Goal: Information Seeking & Learning: Learn about a topic

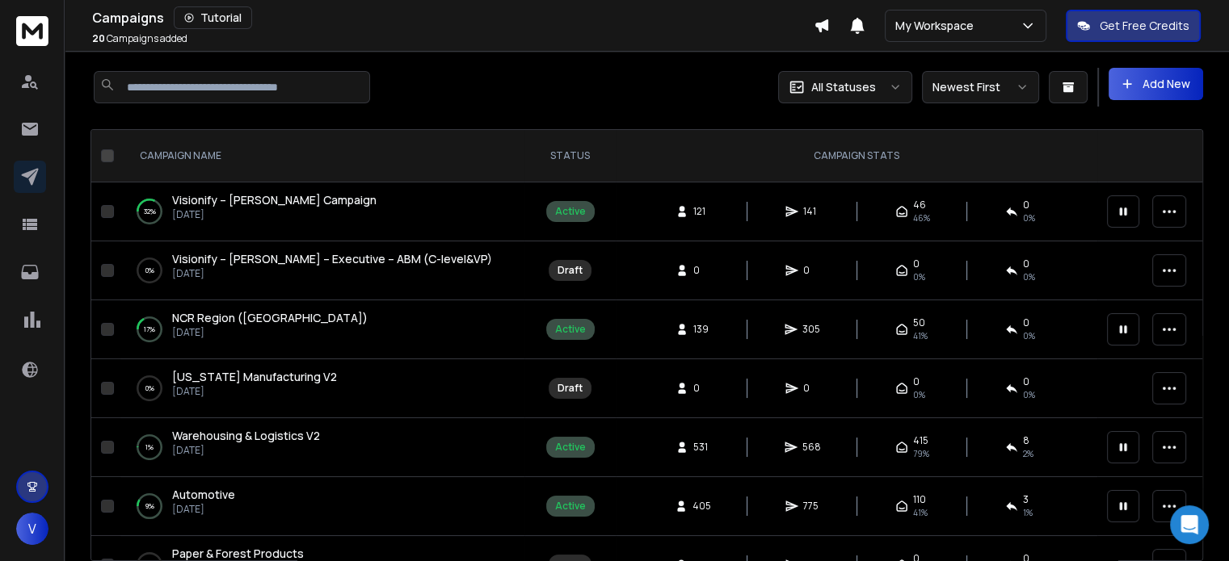
click at [333, 254] on span "Visionify – [PERSON_NAME] – Executive – ABM (C-level&VP)" at bounding box center [332, 258] width 320 height 15
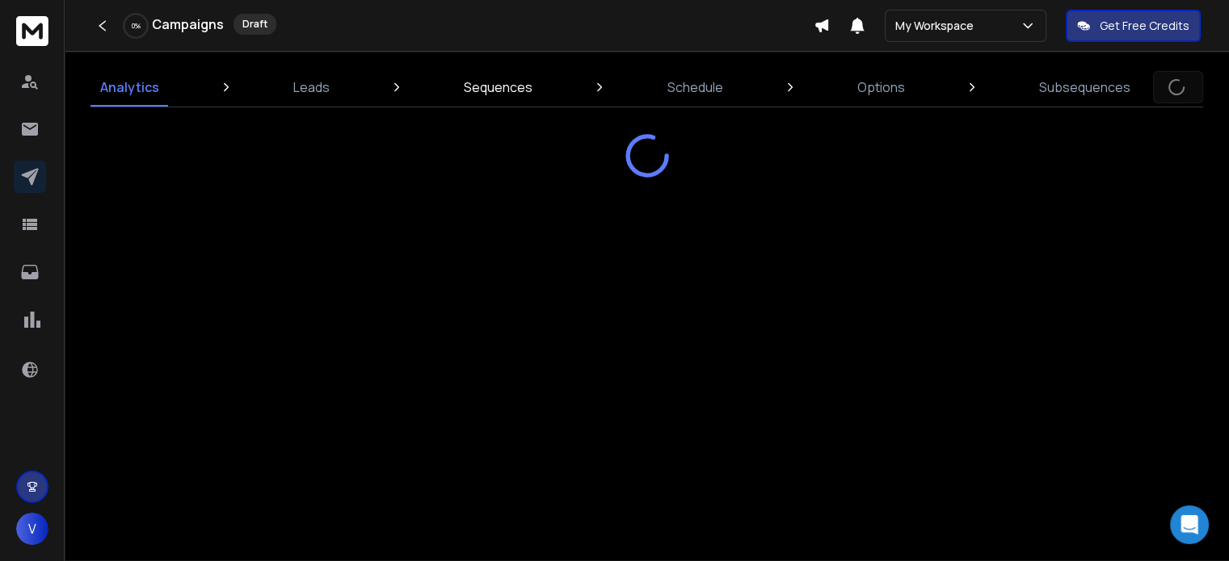
click at [530, 99] on link "Sequences" at bounding box center [498, 87] width 88 height 39
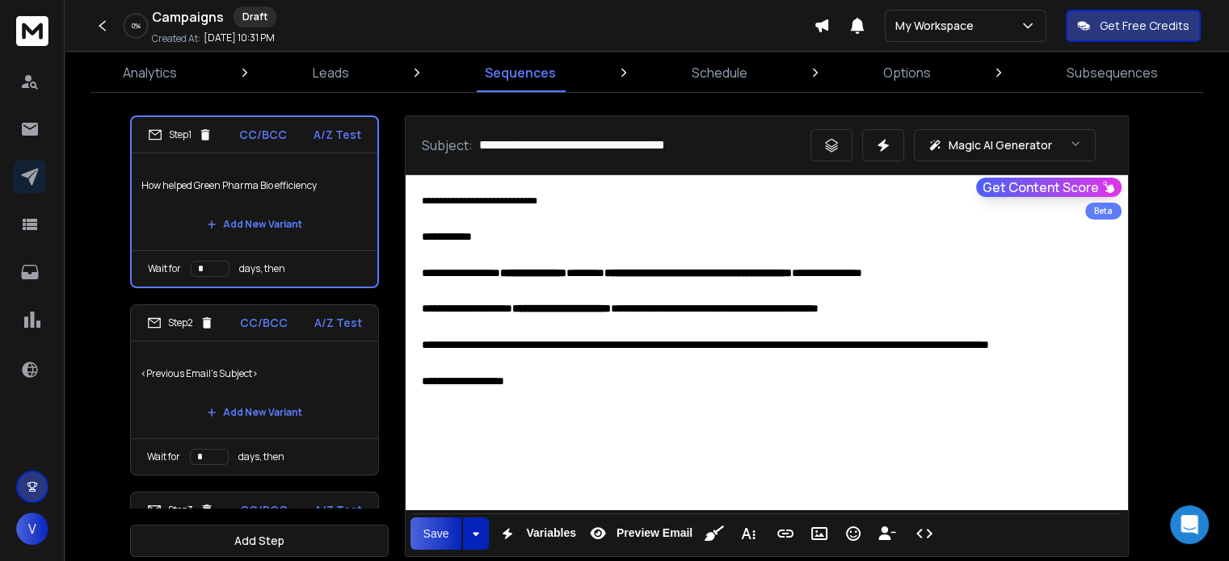
scroll to position [61, 0]
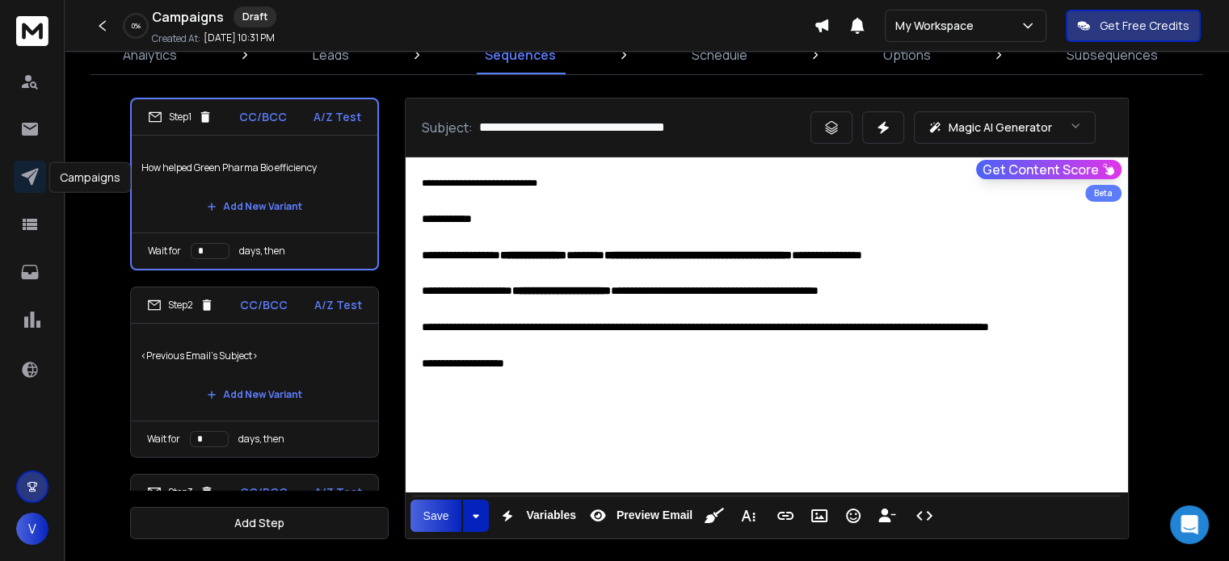
click at [17, 169] on link at bounding box center [30, 177] width 32 height 32
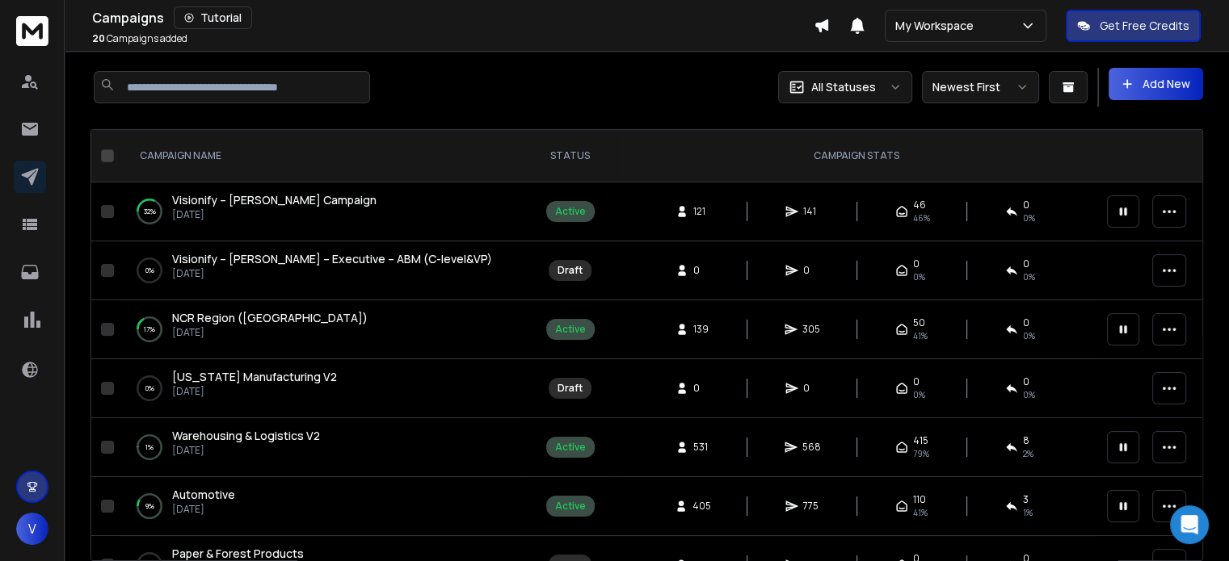
click at [443, 212] on div "32 % Visionify – [PERSON_NAME] Campaign [DATE]" at bounding box center [323, 211] width 372 height 39
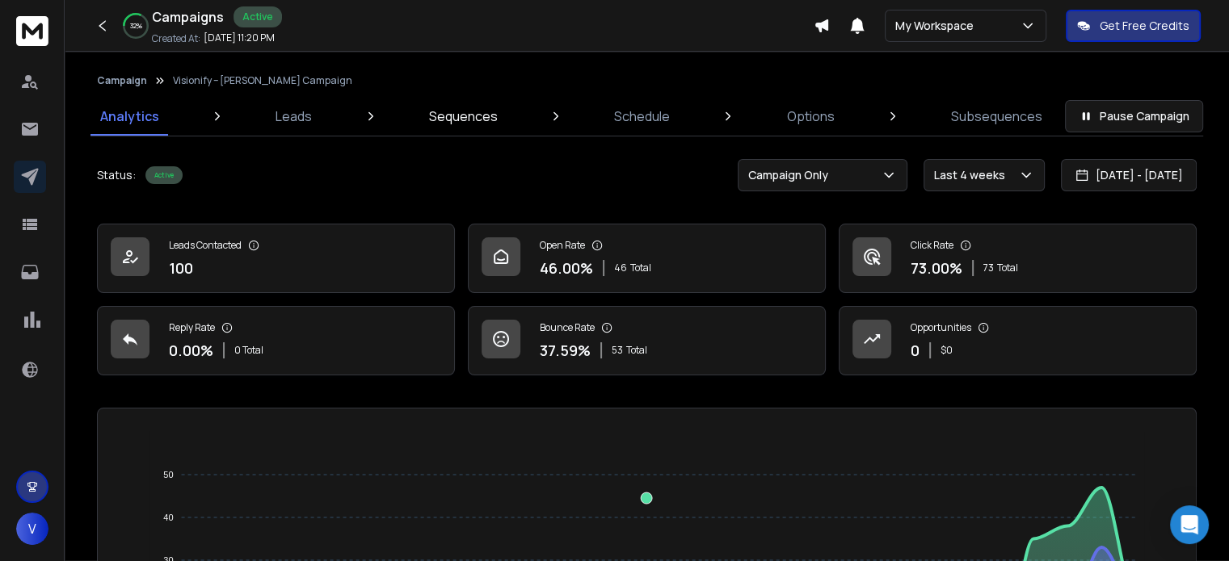
click at [490, 112] on p "Sequences" at bounding box center [463, 116] width 69 height 19
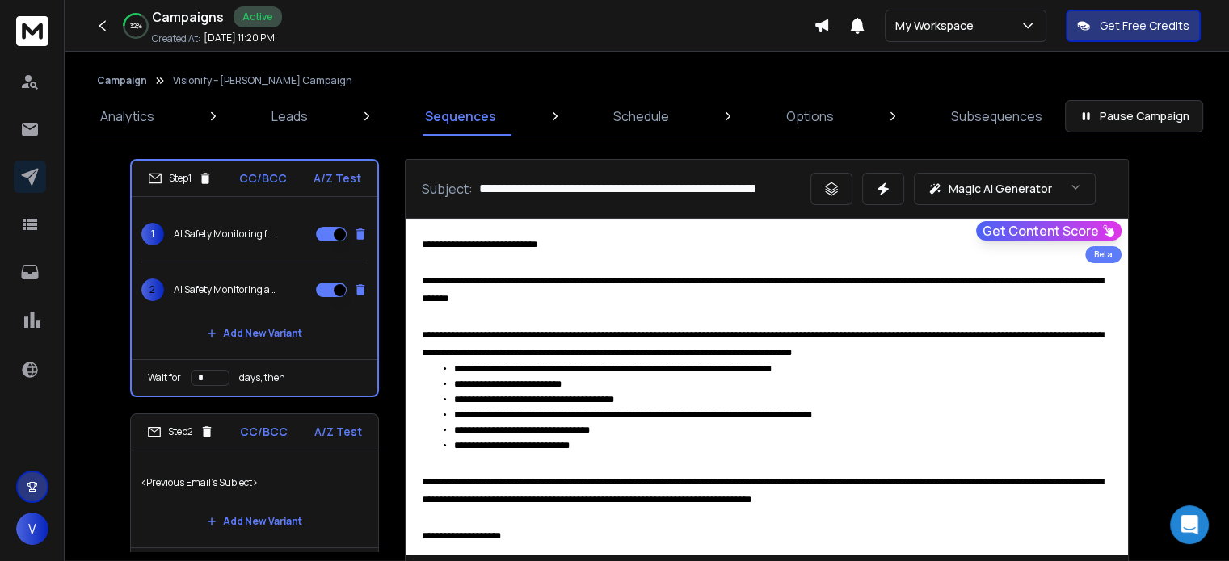
scroll to position [6, 0]
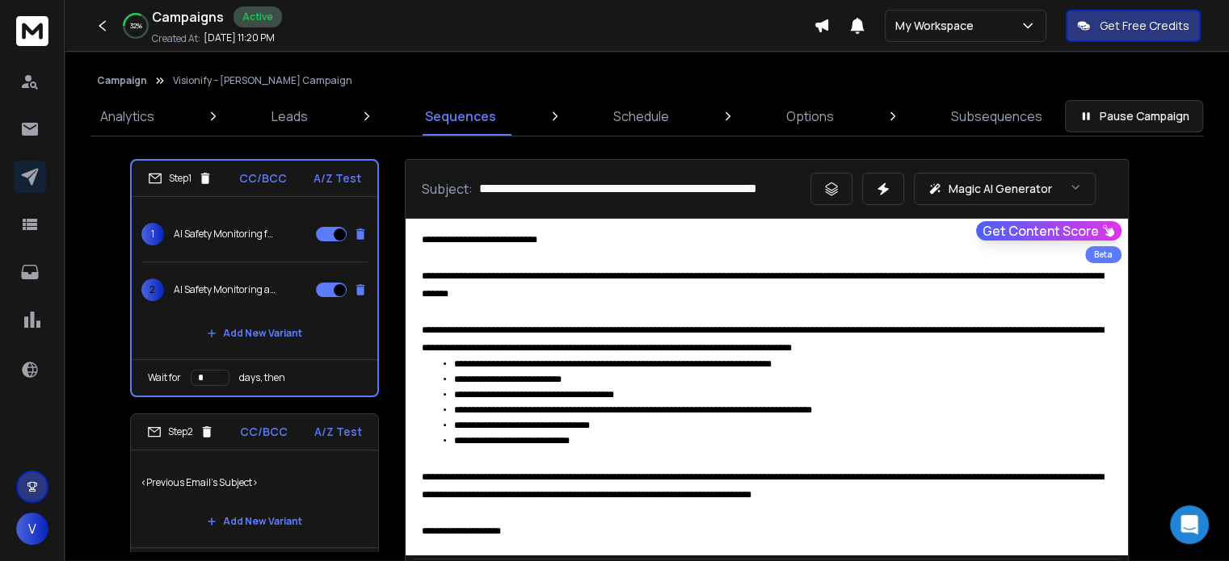
click at [662, 368] on div "**********" at bounding box center [776, 364] width 645 height 15
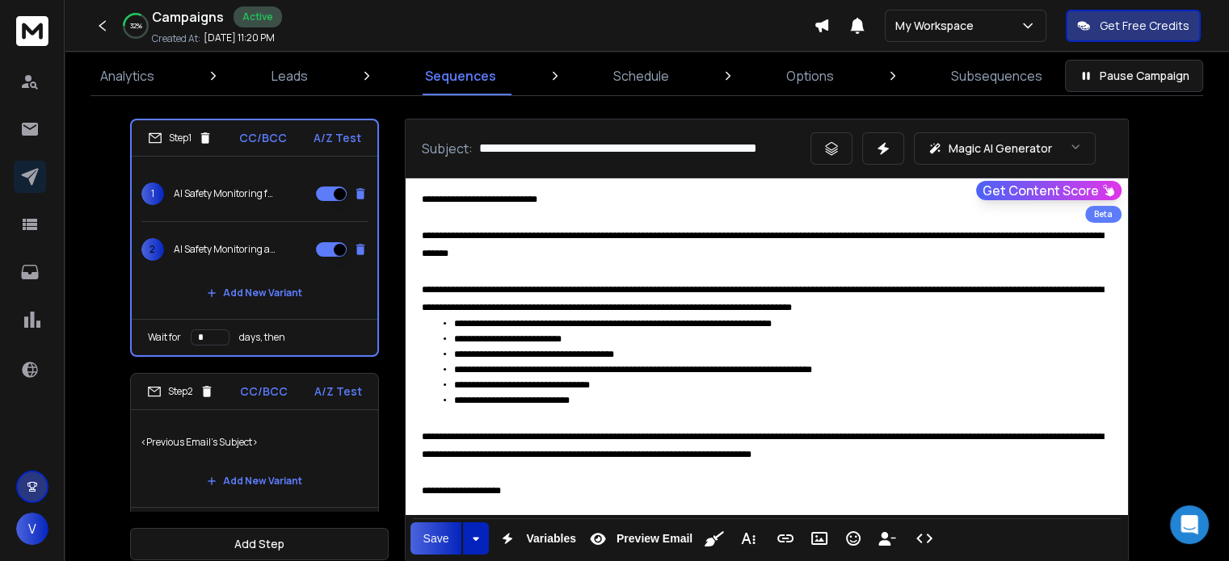
scroll to position [63, 0]
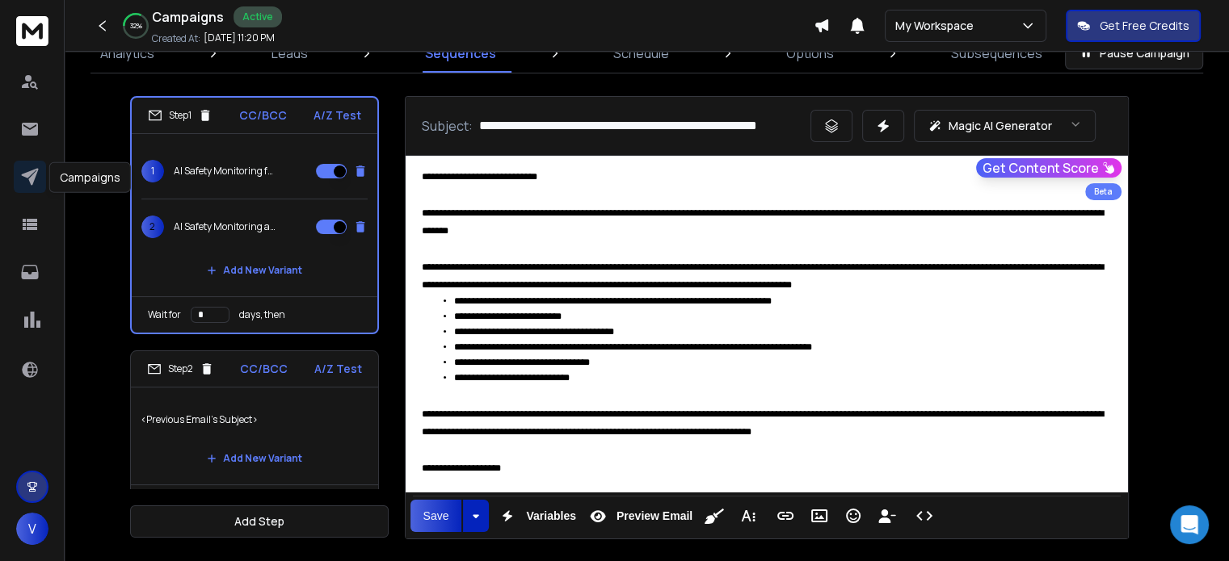
click at [25, 176] on icon at bounding box center [29, 177] width 17 height 17
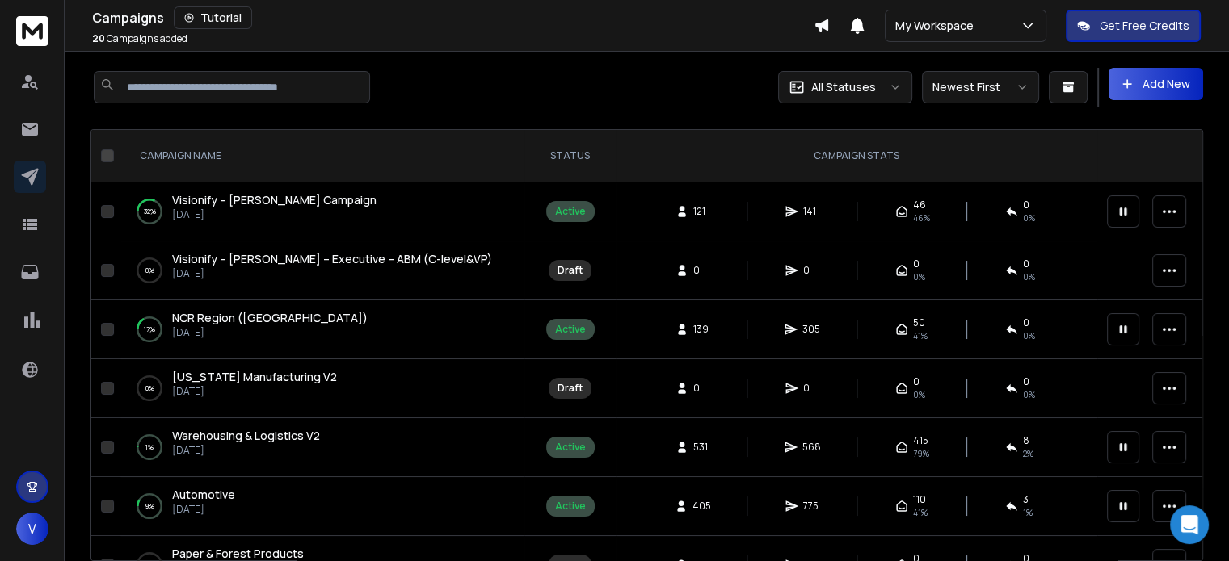
click at [331, 340] on div "17 % NCR Region ([GEOGRAPHIC_DATA]) [DATE]" at bounding box center [323, 329] width 372 height 39
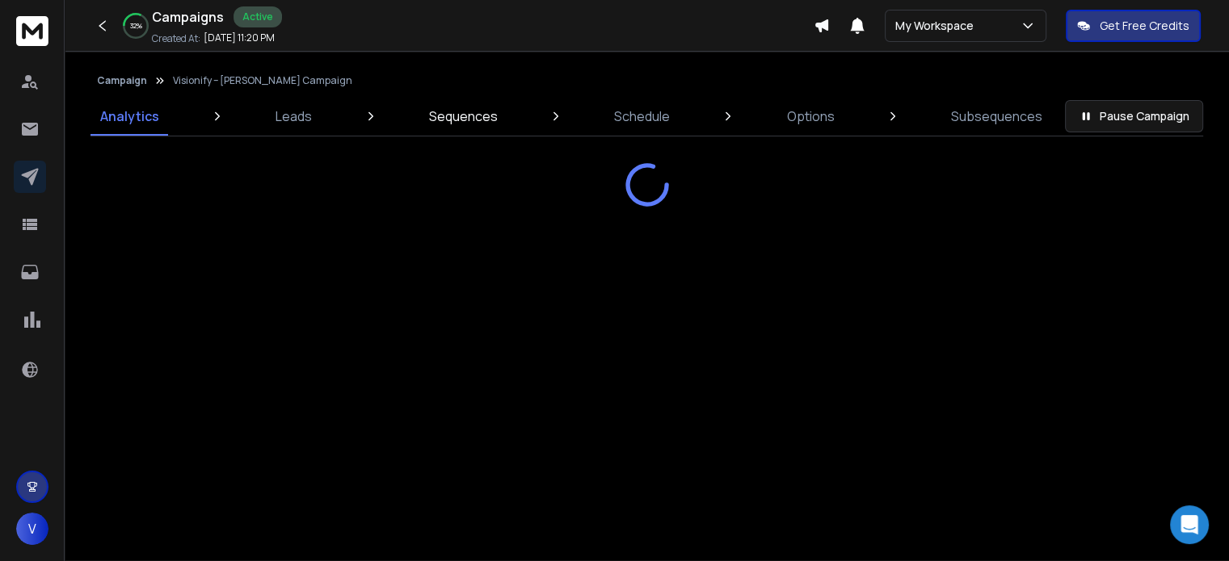
click at [454, 118] on p "Sequences" at bounding box center [463, 116] width 69 height 19
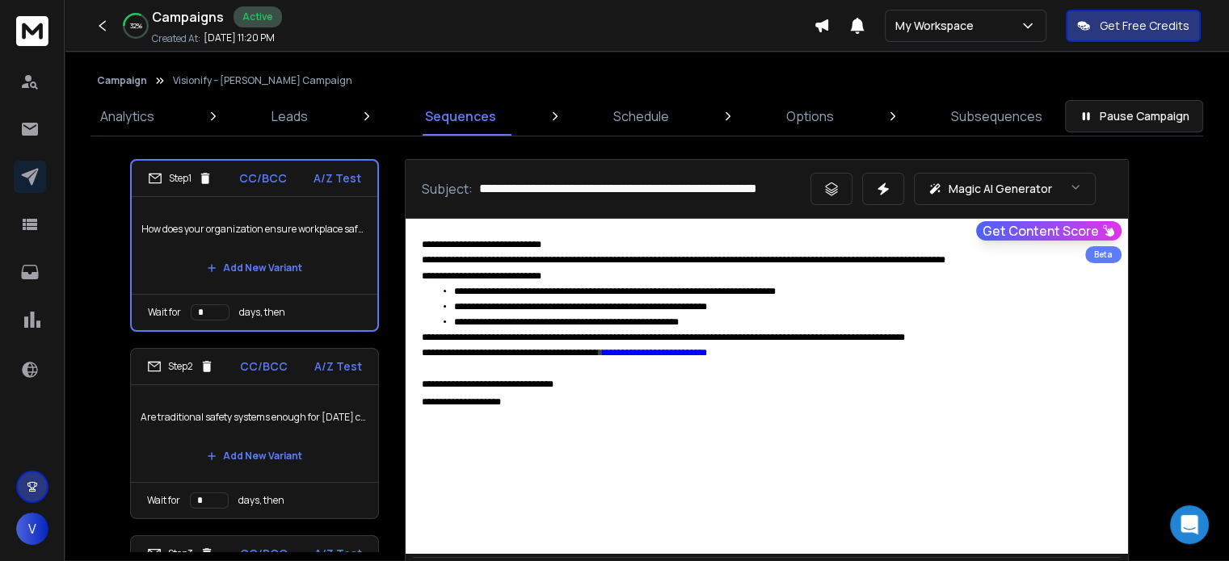
click at [260, 225] on p "How does your organization ensure workplace safety [DATE]?" at bounding box center [254, 229] width 226 height 45
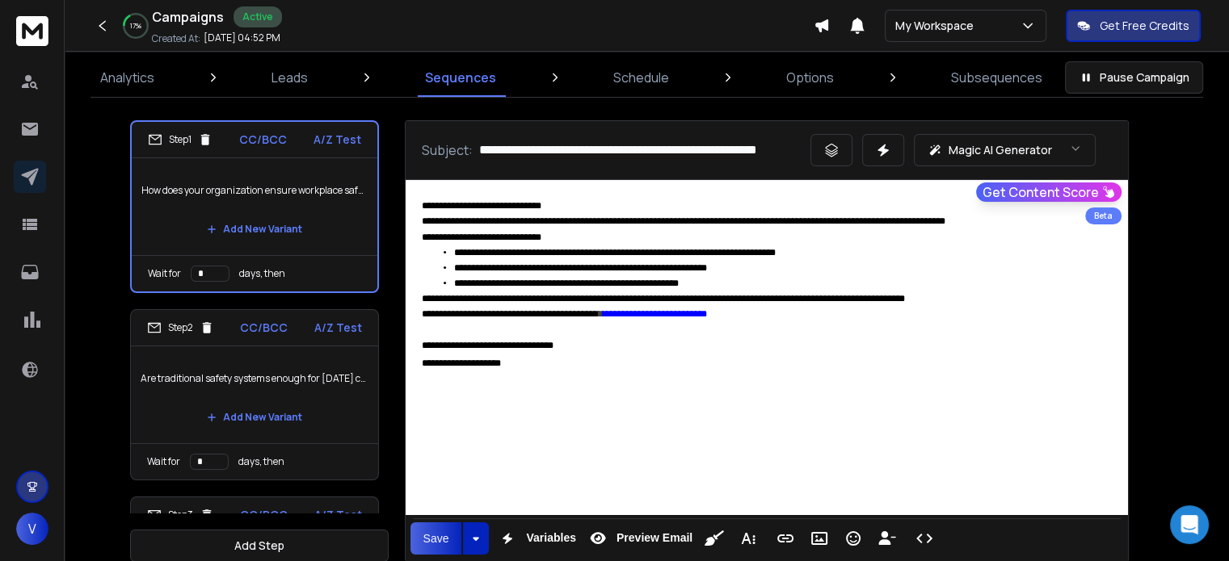
scroll to position [61, 0]
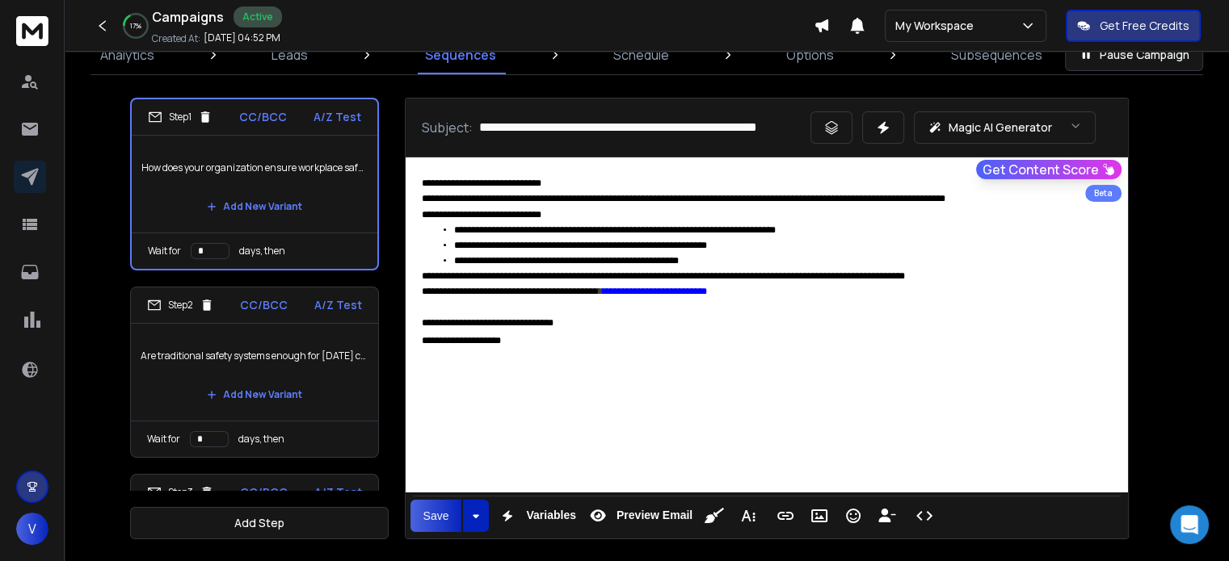
click at [229, 368] on p "Are traditional safety systems enough for [DATE] challenges?" at bounding box center [255, 356] width 228 height 45
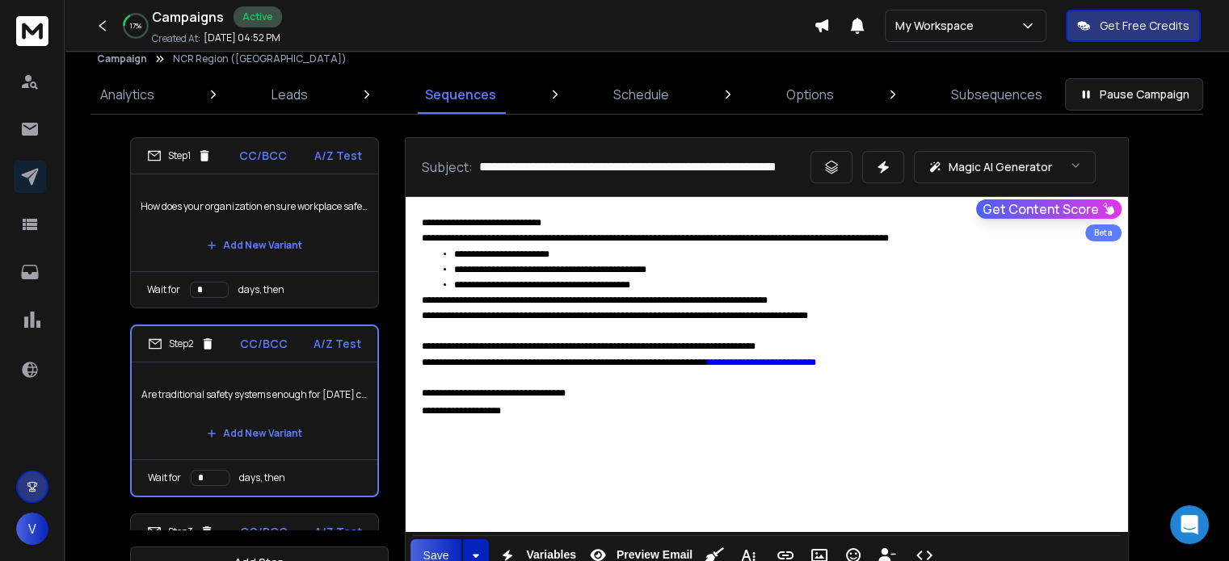
scroll to position [0, 0]
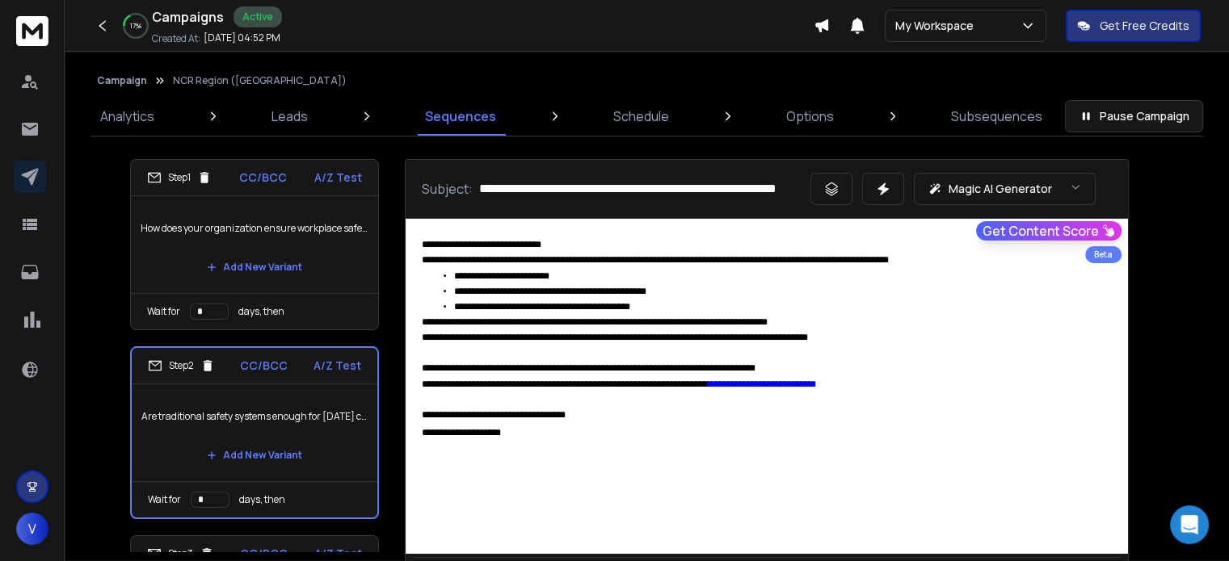
click at [276, 223] on p "How does your organization ensure workplace safety [DATE]?" at bounding box center [255, 228] width 228 height 45
type input "**********"
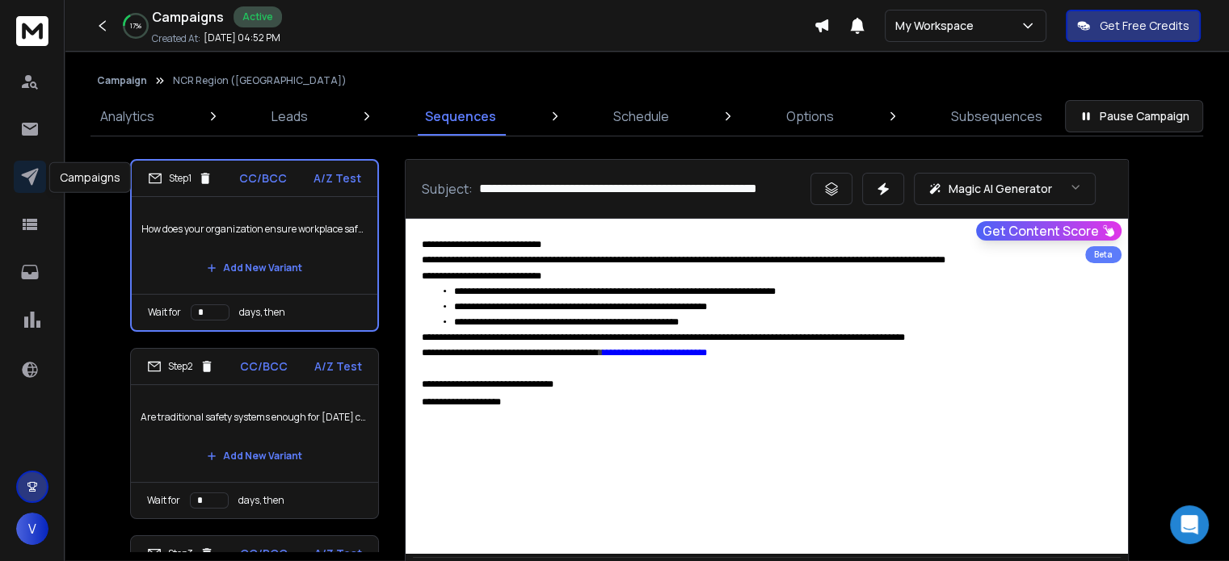
click at [36, 180] on icon at bounding box center [29, 176] width 19 height 19
